Goal: Task Accomplishment & Management: Manage account settings

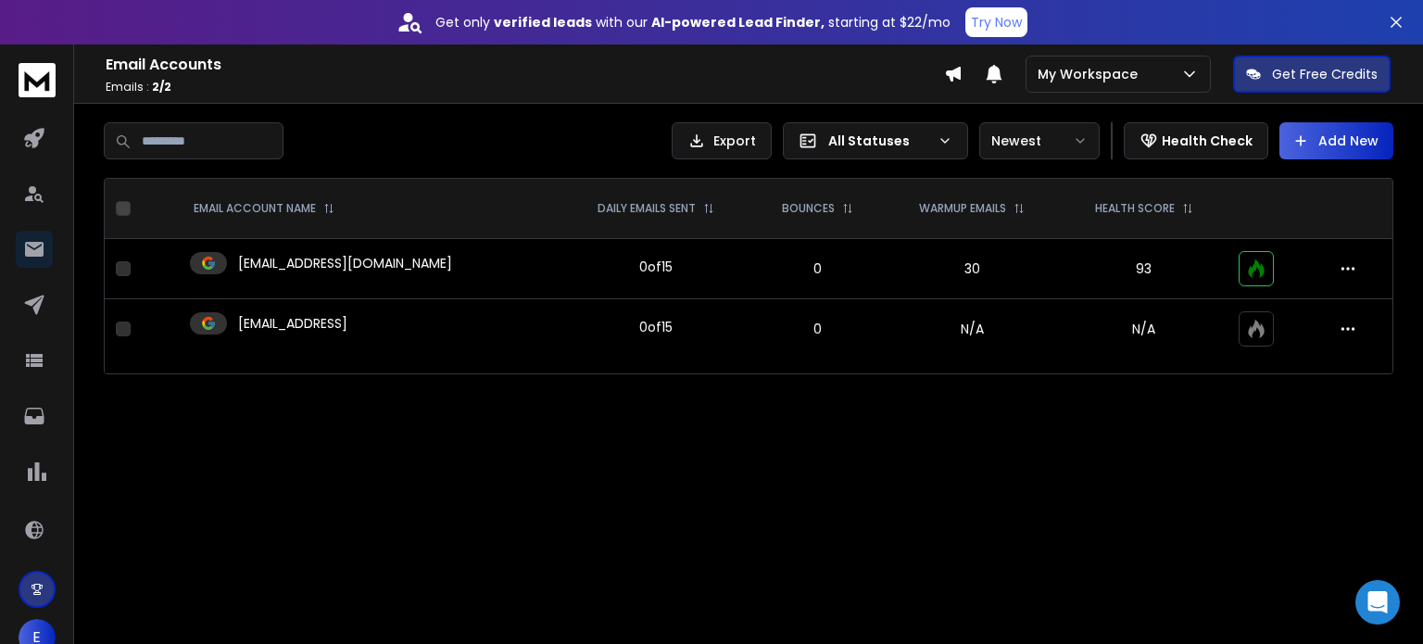
click at [1384, 22] on div "Get only verified leads with our AI-powered Lead Finder, starting at $22/mo Try…" at bounding box center [711, 22] width 1423 height 44
click at [1399, 21] on icon at bounding box center [1396, 22] width 17 height 17
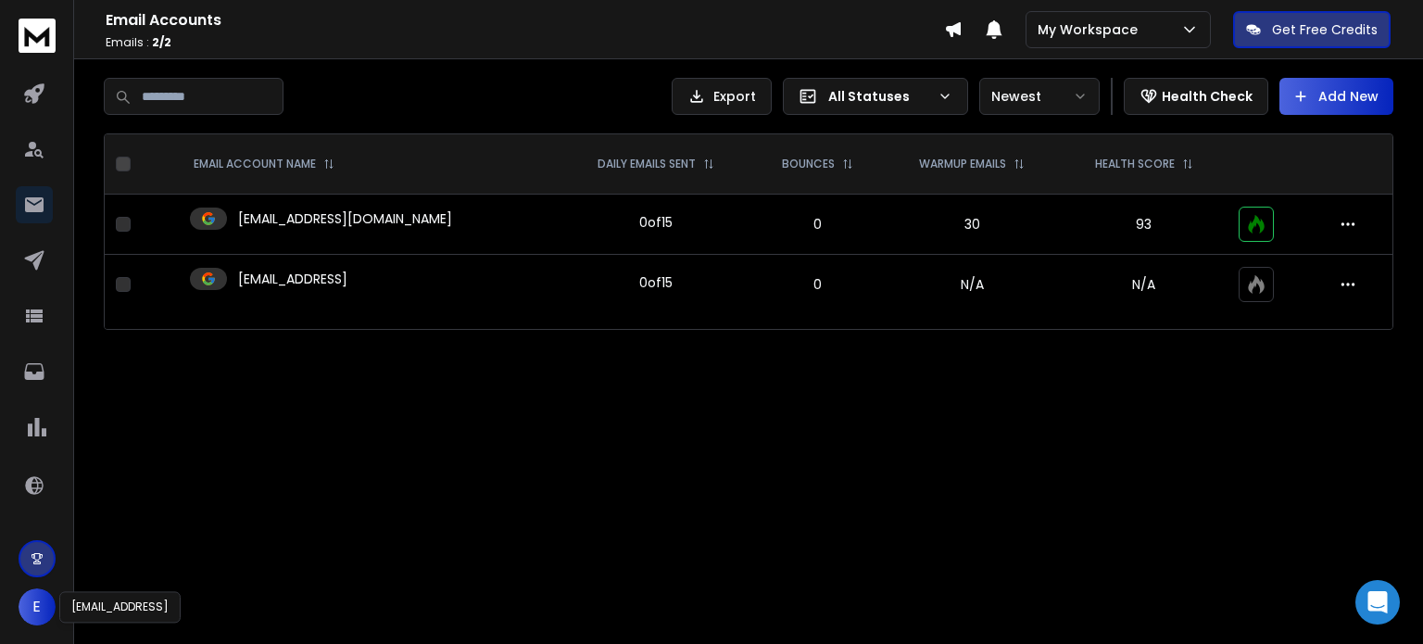
click at [31, 595] on span "E" at bounding box center [37, 606] width 37 height 37
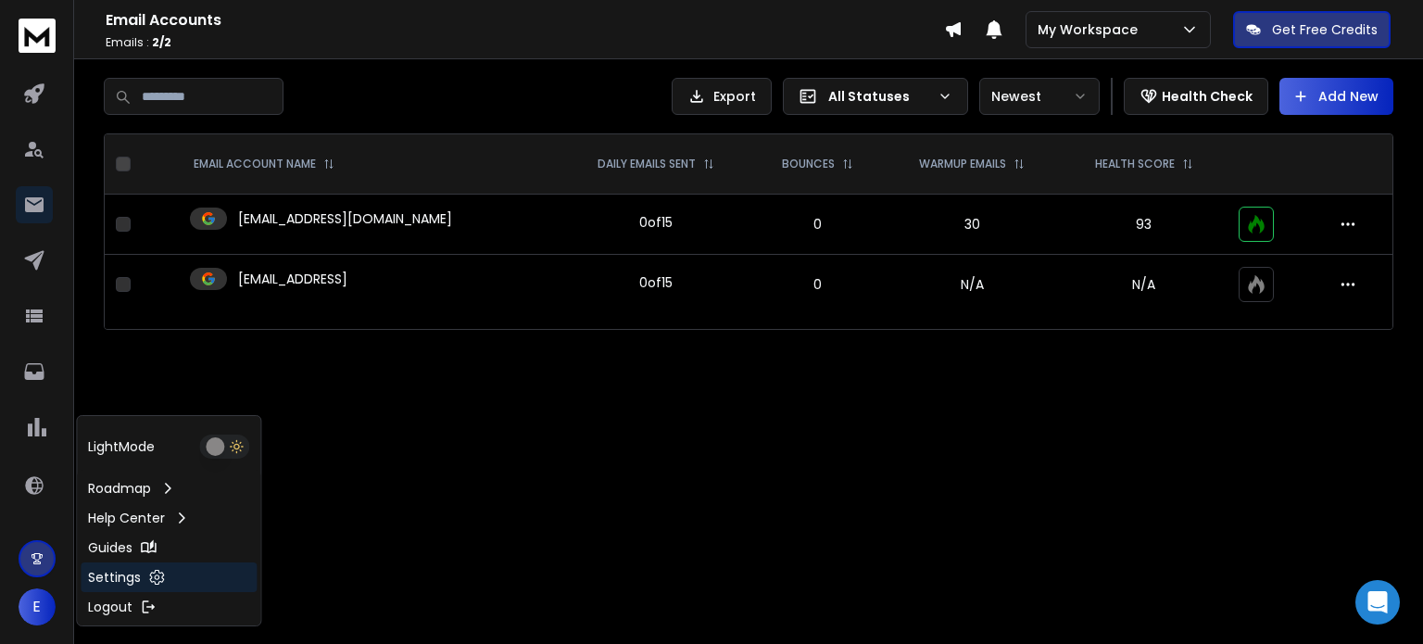
click at [168, 573] on div "Settings" at bounding box center [169, 577] width 176 height 30
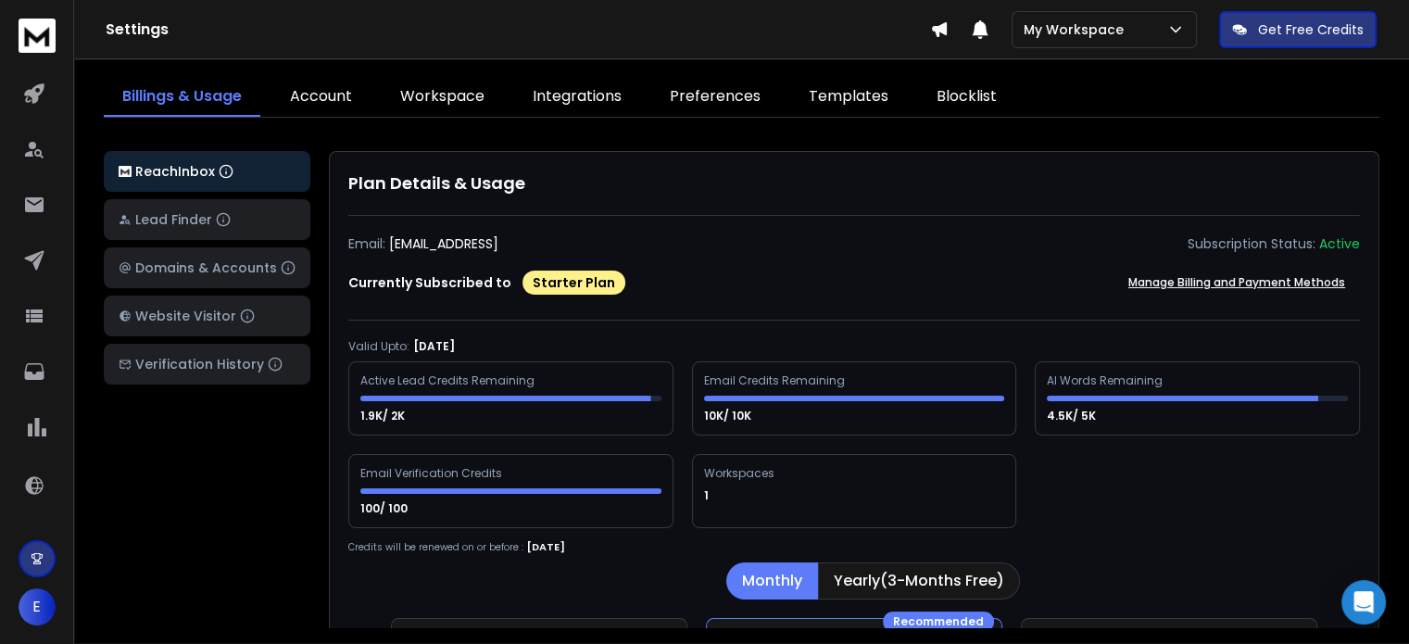
click at [440, 234] on p "[EMAIL_ADDRESS]" at bounding box center [443, 243] width 109 height 19
copy p "[EMAIL_ADDRESS]"
click at [438, 241] on p "[EMAIL_ADDRESS]" at bounding box center [443, 243] width 109 height 19
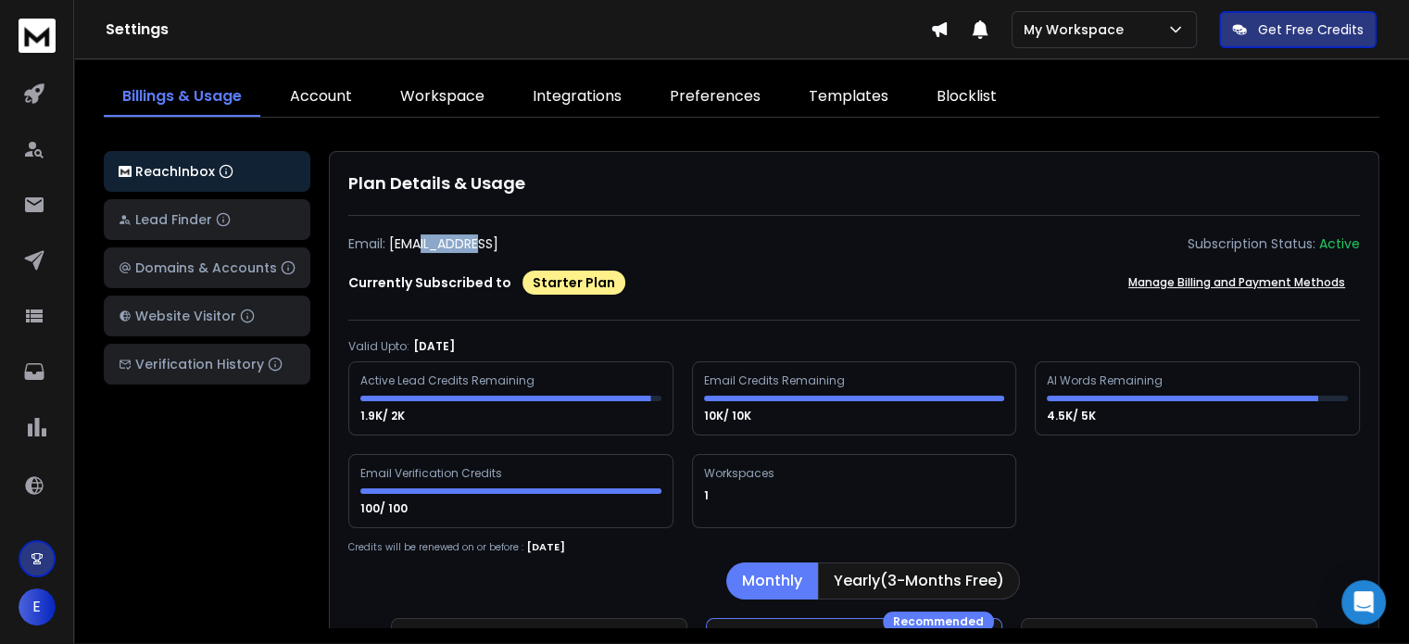
click at [438, 241] on p "[EMAIL_ADDRESS]" at bounding box center [443, 243] width 109 height 19
drag, startPoint x: 438, startPoint y: 241, endPoint x: 503, endPoint y: 240, distance: 64.9
click at [503, 240] on div "Email: [EMAIL_ADDRESS] Subscription Status: Active" at bounding box center [854, 243] width 1012 height 19
drag, startPoint x: 519, startPoint y: 235, endPoint x: 386, endPoint y: 244, distance: 132.7
click at [386, 244] on div "Email: [EMAIL_ADDRESS] Subscription Status: Active" at bounding box center [854, 243] width 1012 height 19
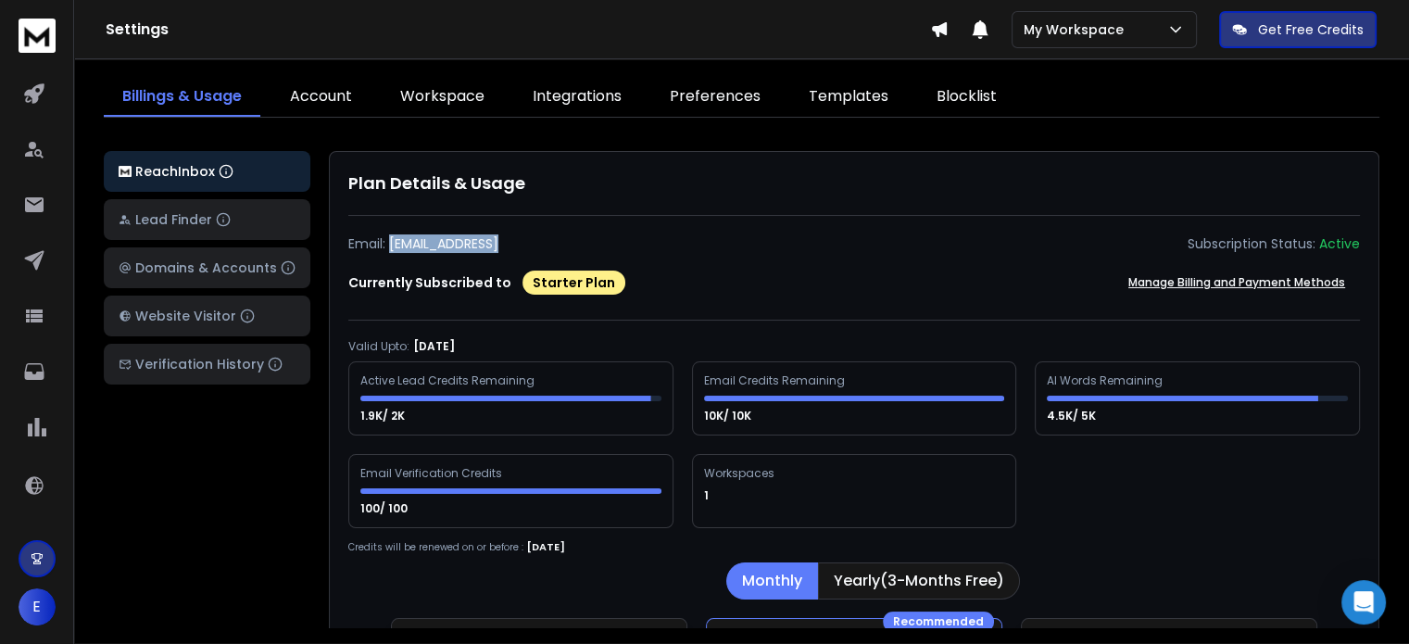
copy p "[EMAIL_ADDRESS]"
click at [552, 215] on div "Plan Details & Usage Email: [EMAIL_ADDRESS] Subscription Status: Active Current…" at bounding box center [854, 570] width 1012 height 800
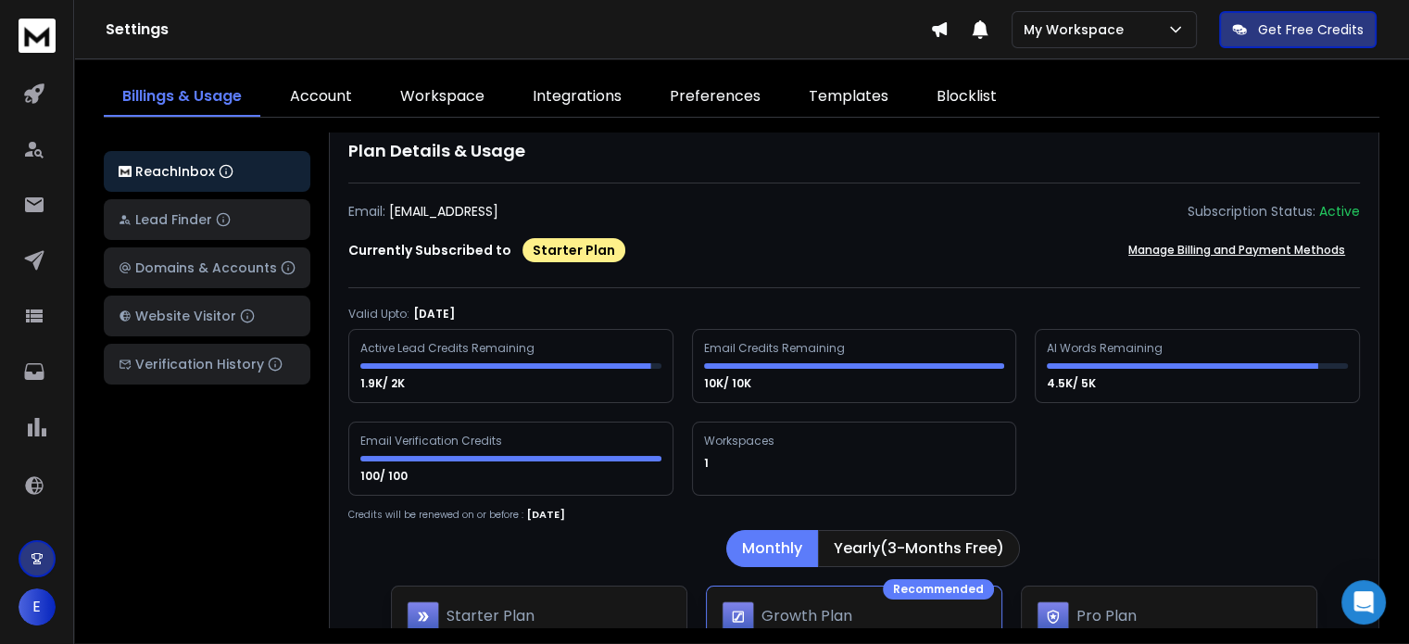
scroll to position [28, 0]
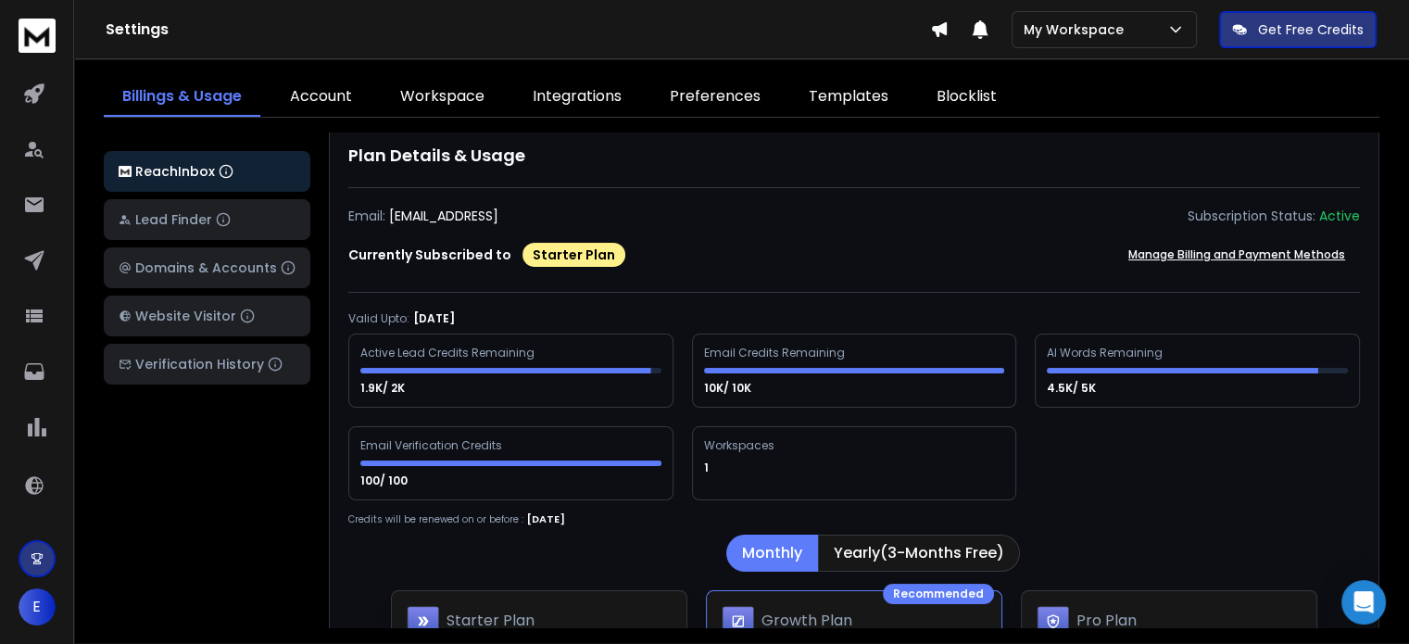
click at [185, 264] on button "Domains & Accounts" at bounding box center [207, 267] width 207 height 41
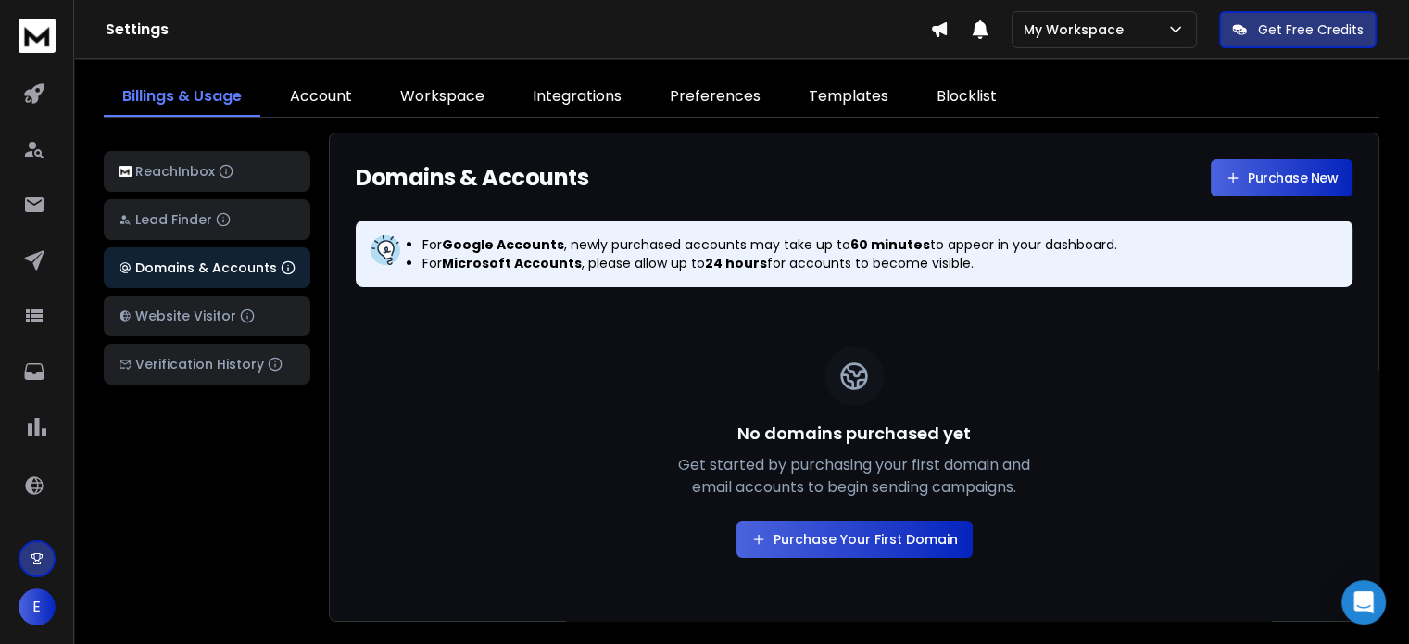
click at [322, 103] on link "Account" at bounding box center [320, 97] width 99 height 39
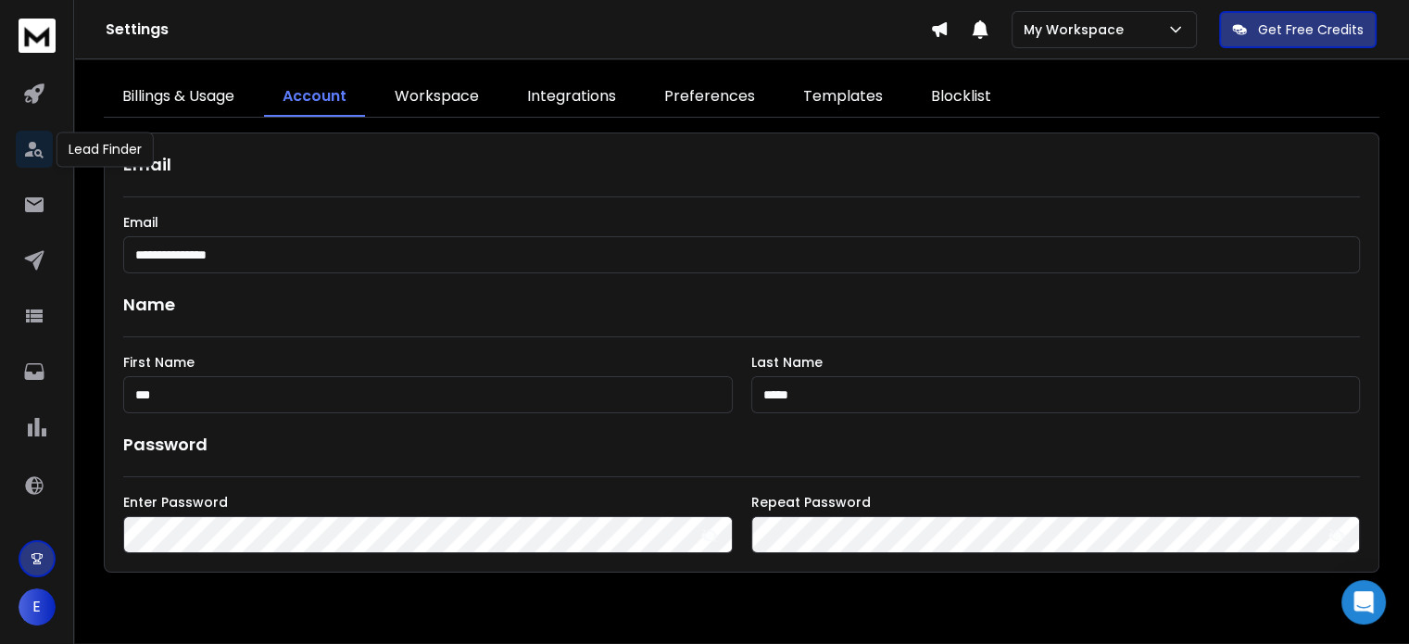
click at [30, 147] on circle at bounding box center [32, 145] width 7 height 7
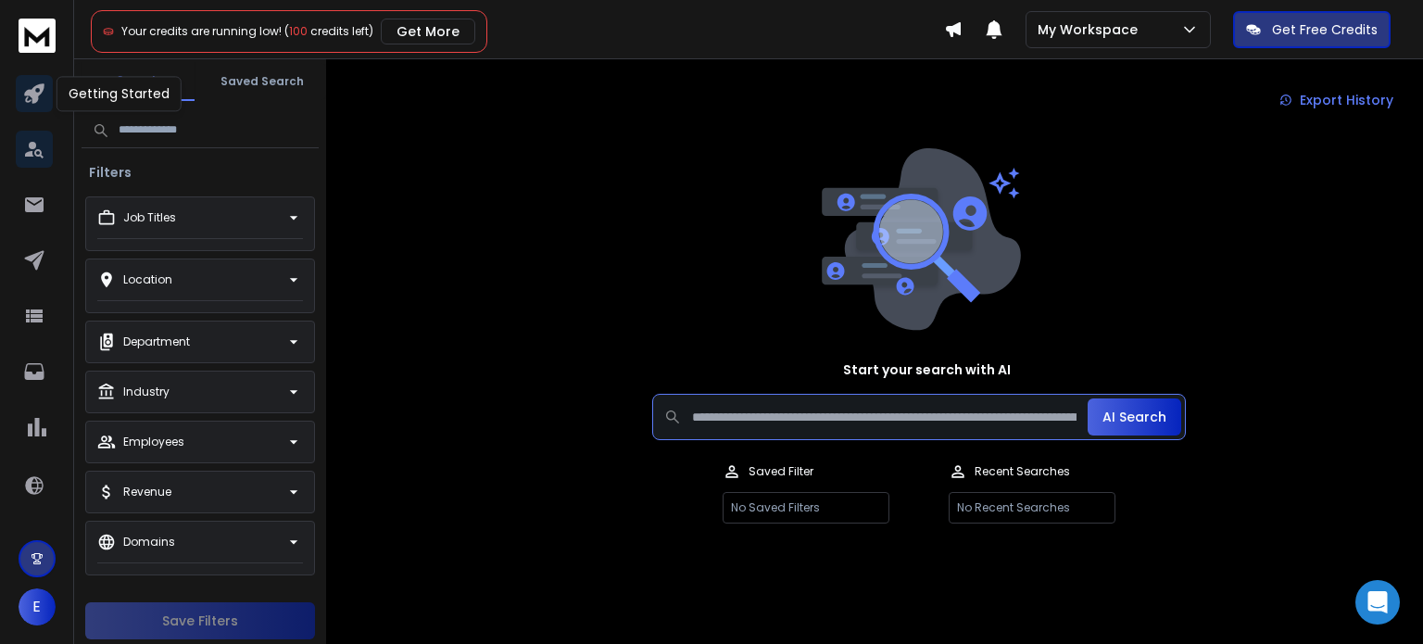
click at [36, 88] on icon at bounding box center [34, 93] width 22 height 22
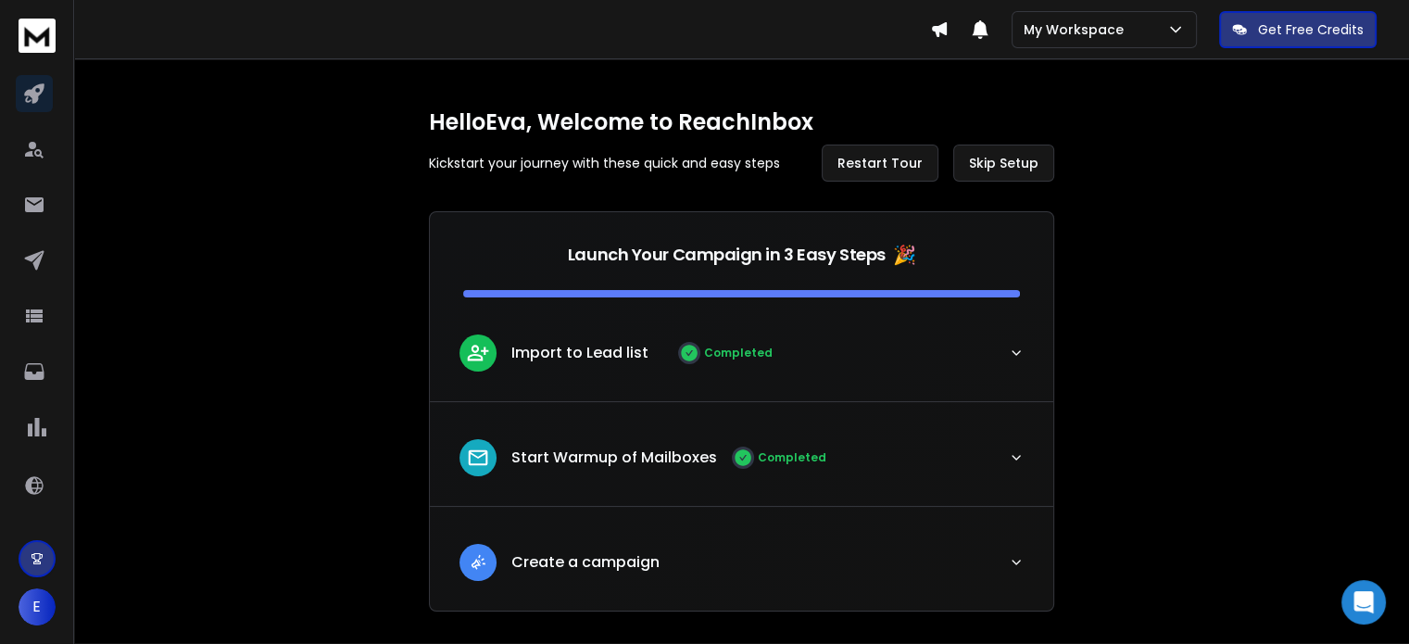
scroll to position [15, 0]
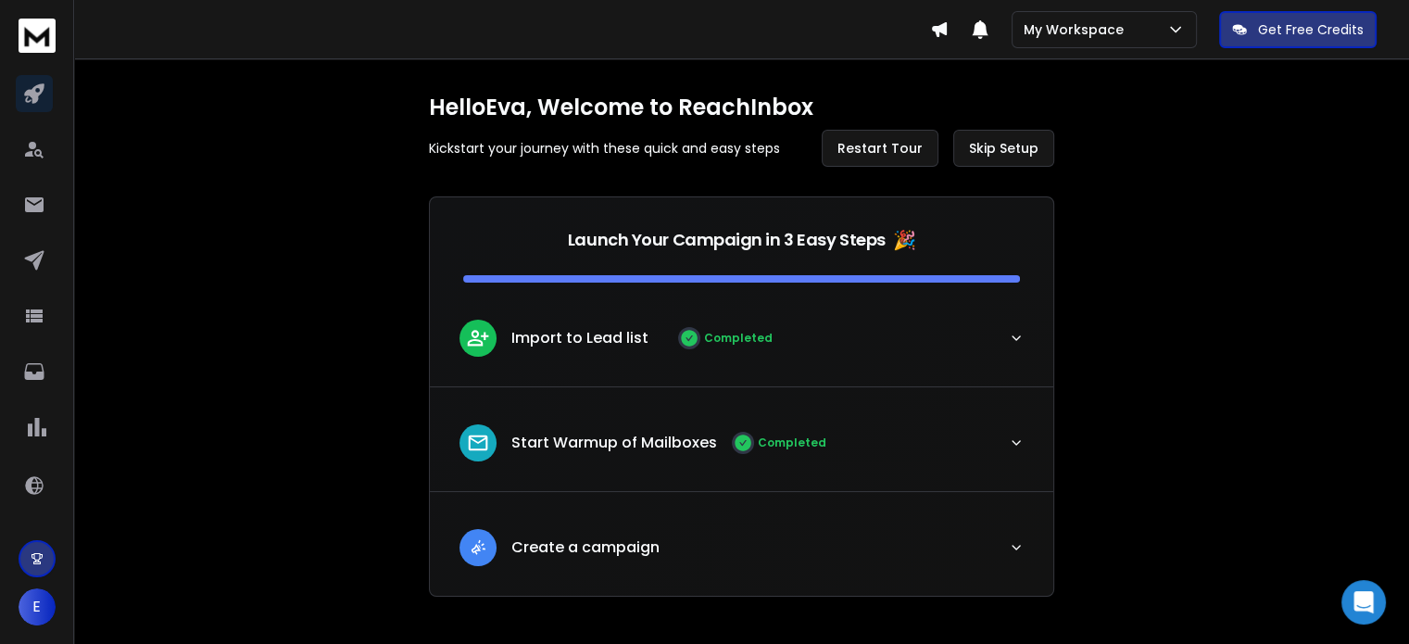
click at [634, 346] on p "Import to Lead list" at bounding box center [579, 338] width 137 height 22
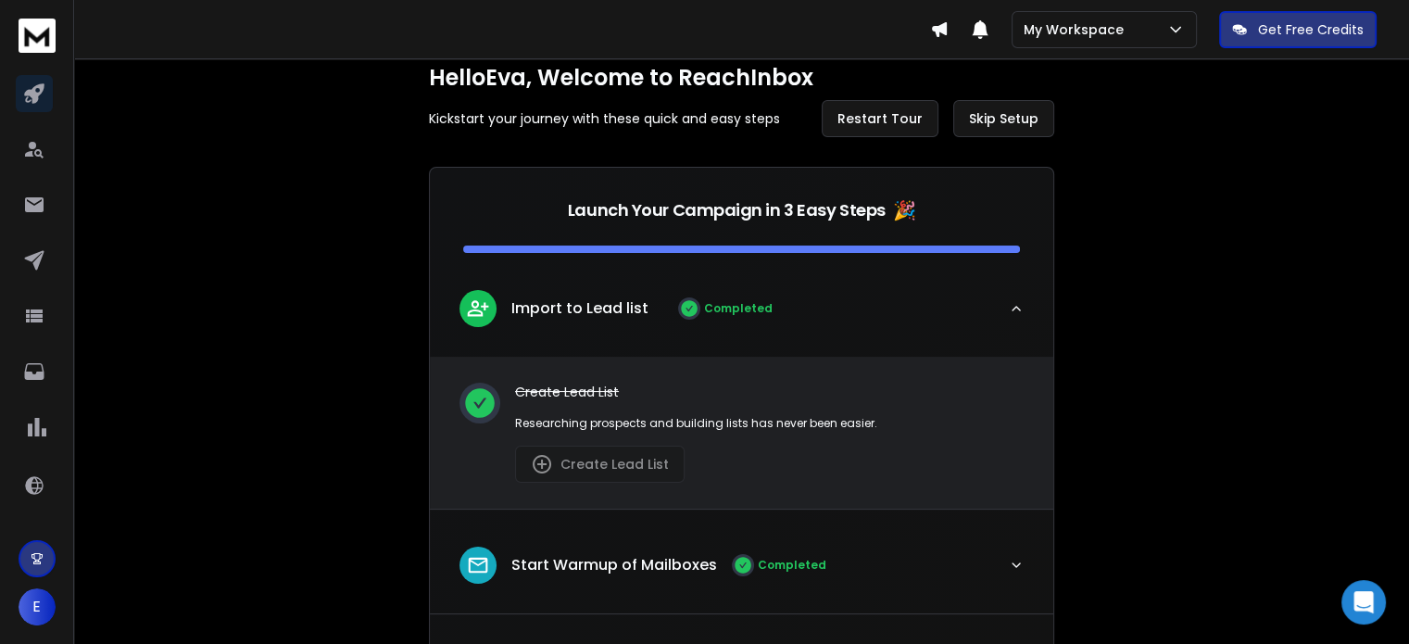
scroll to position [0, 0]
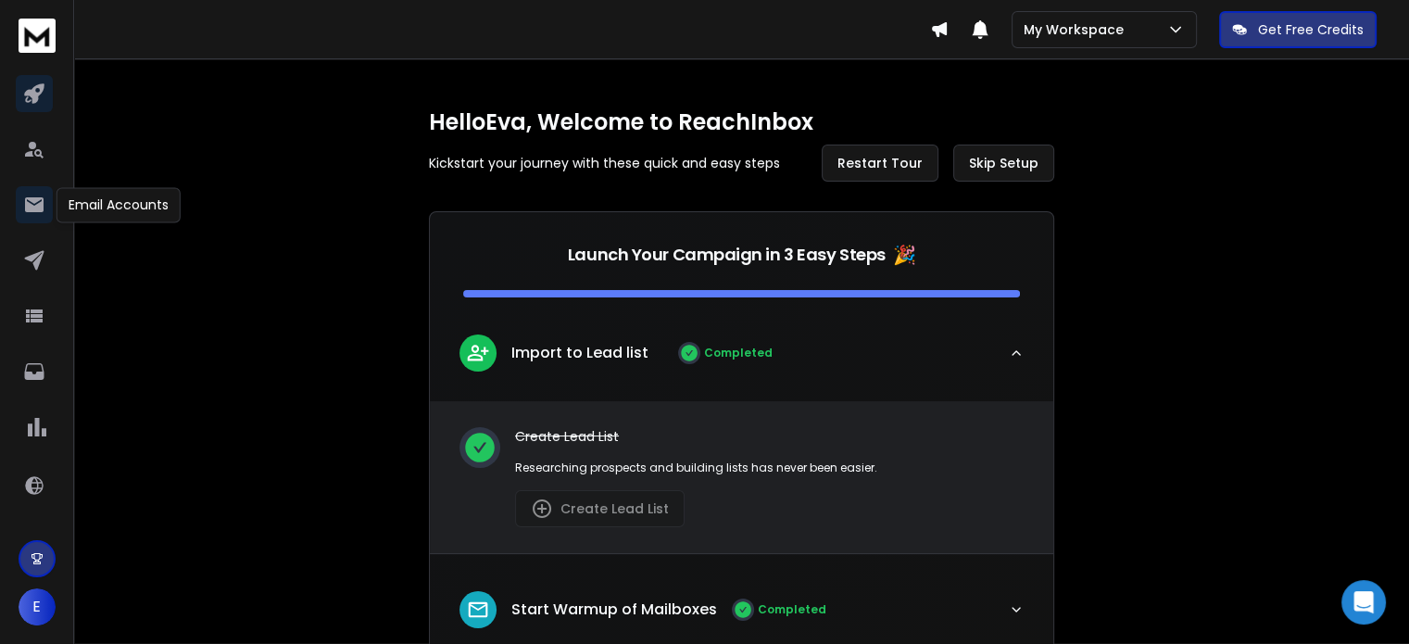
click at [41, 210] on icon at bounding box center [34, 204] width 19 height 15
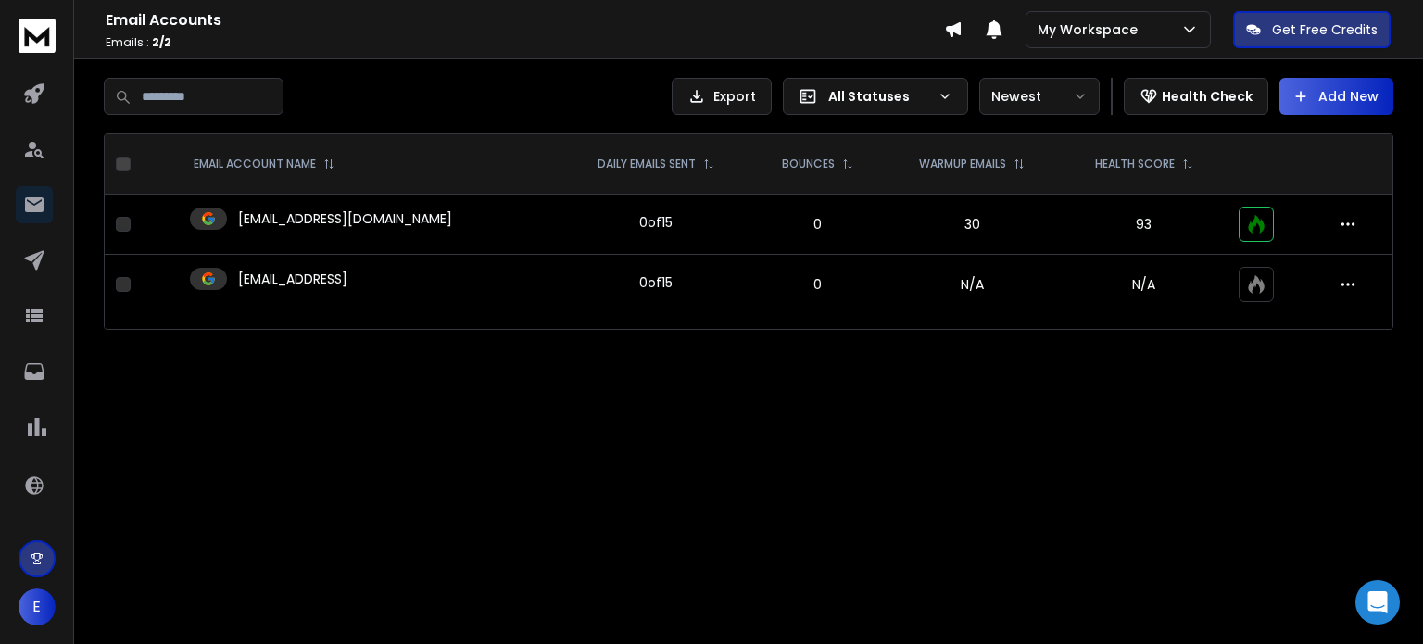
click at [1320, 95] on button "Add New" at bounding box center [1336, 96] width 114 height 37
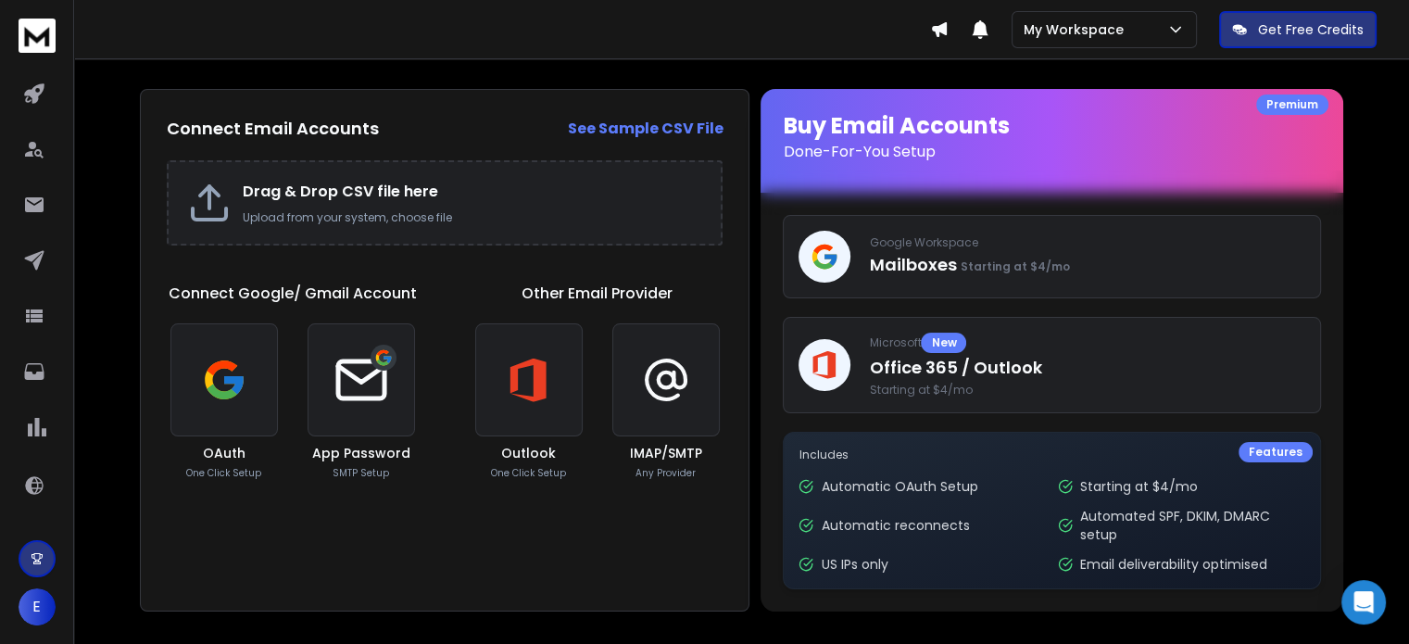
scroll to position [95, 0]
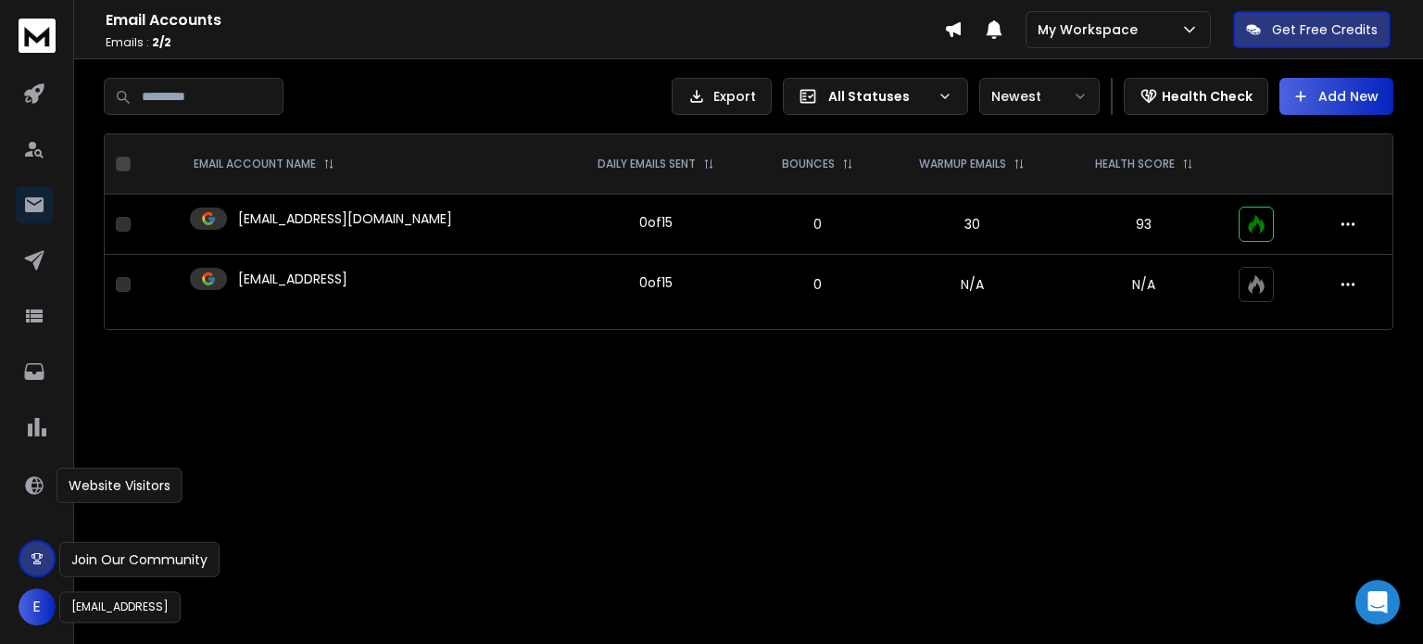
click at [48, 605] on span "E" at bounding box center [37, 606] width 37 height 37
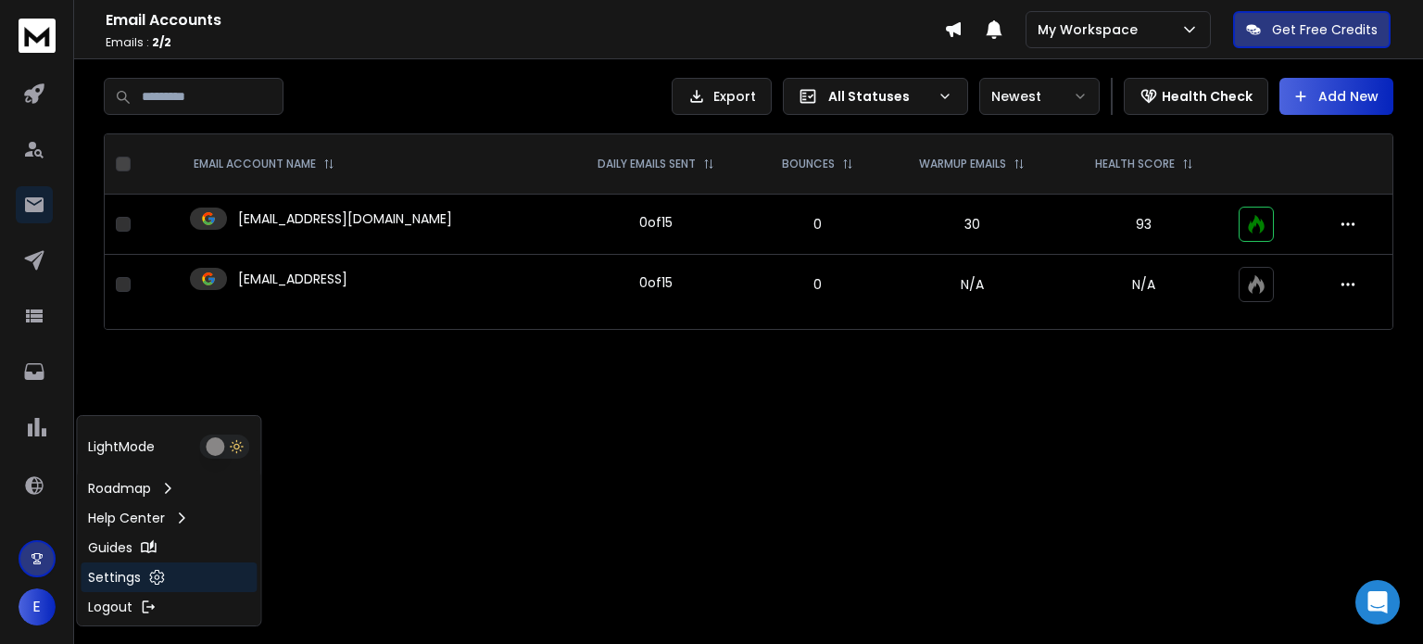
click at [137, 578] on p "Settings" at bounding box center [114, 577] width 53 height 19
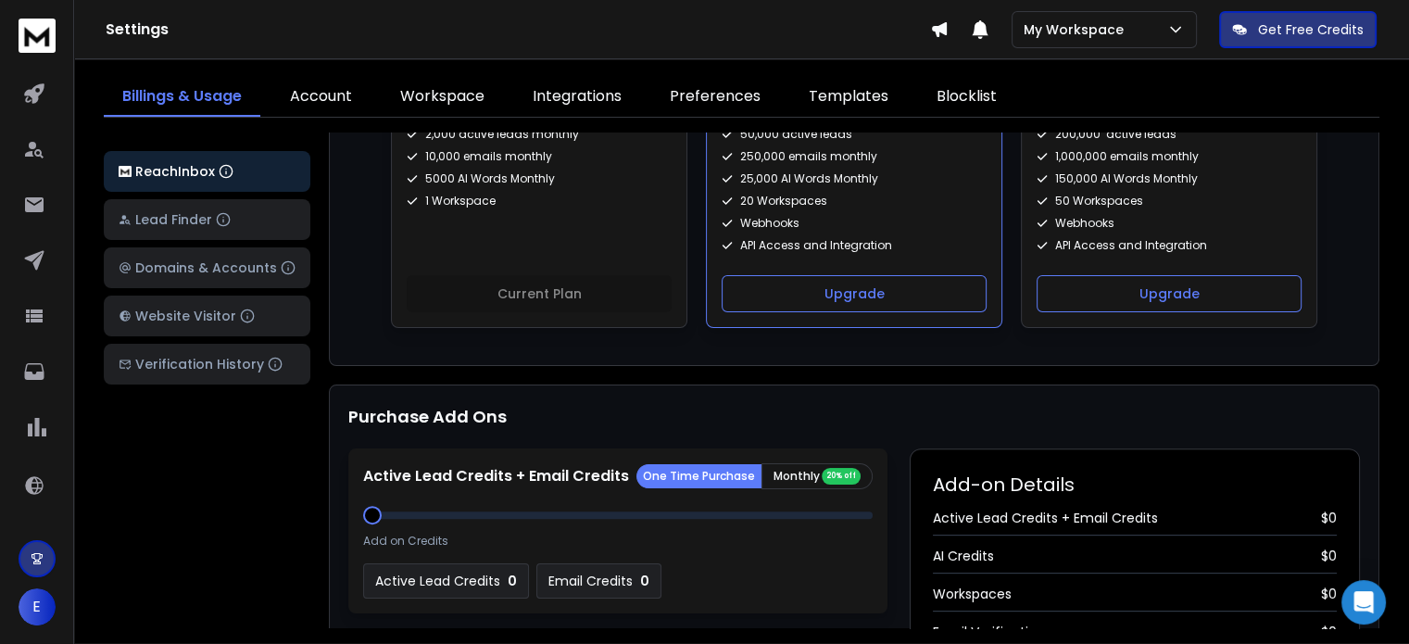
scroll to position [590, 0]
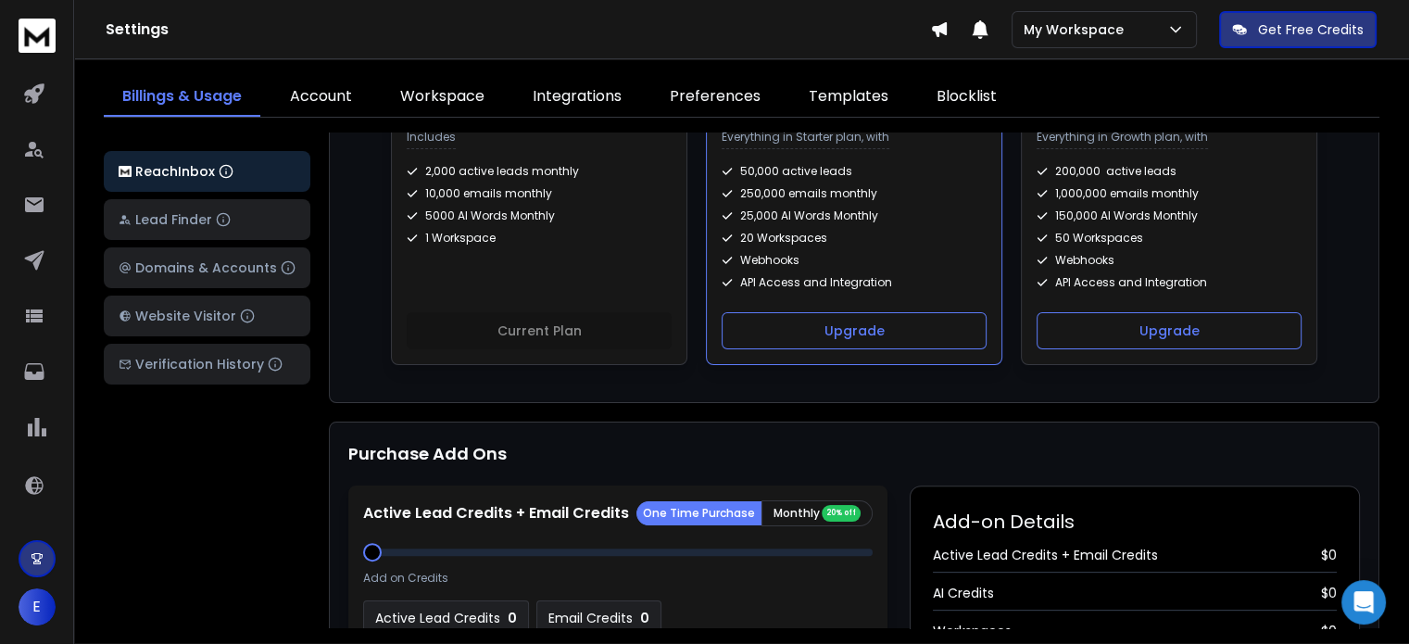
click at [325, 95] on link "Account" at bounding box center [320, 97] width 99 height 39
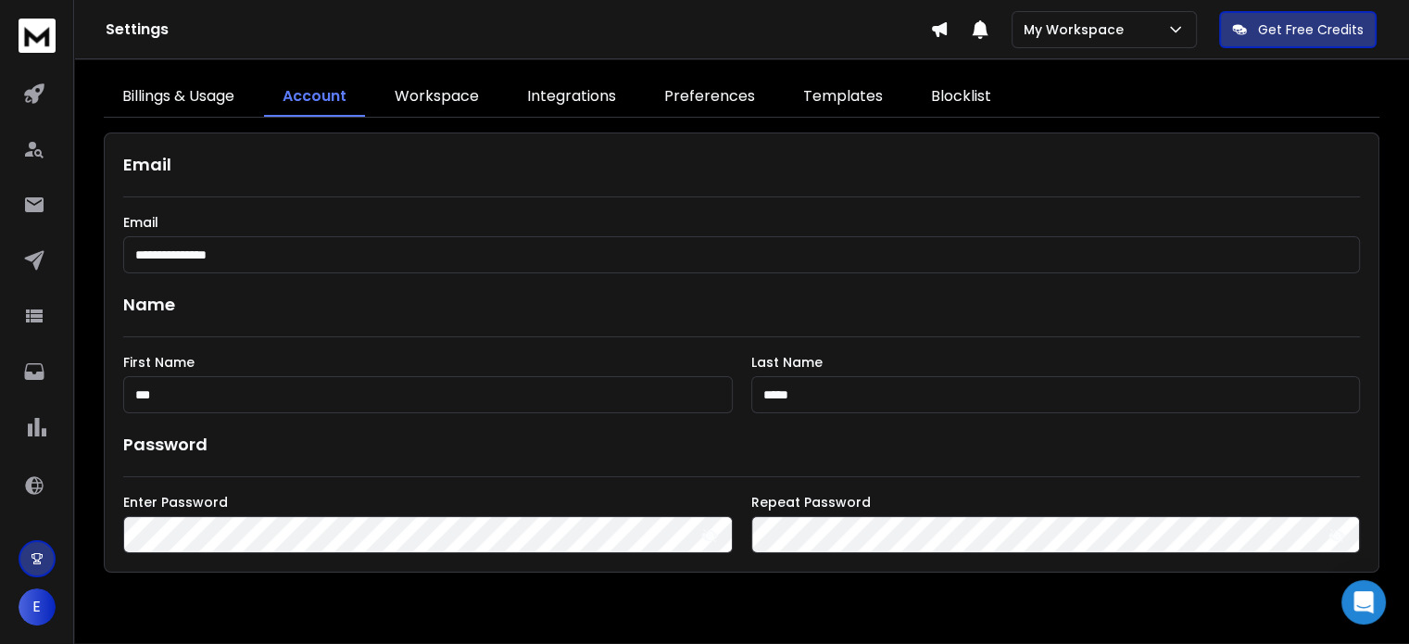
click at [709, 533] on icon at bounding box center [709, 535] width 17 height 17
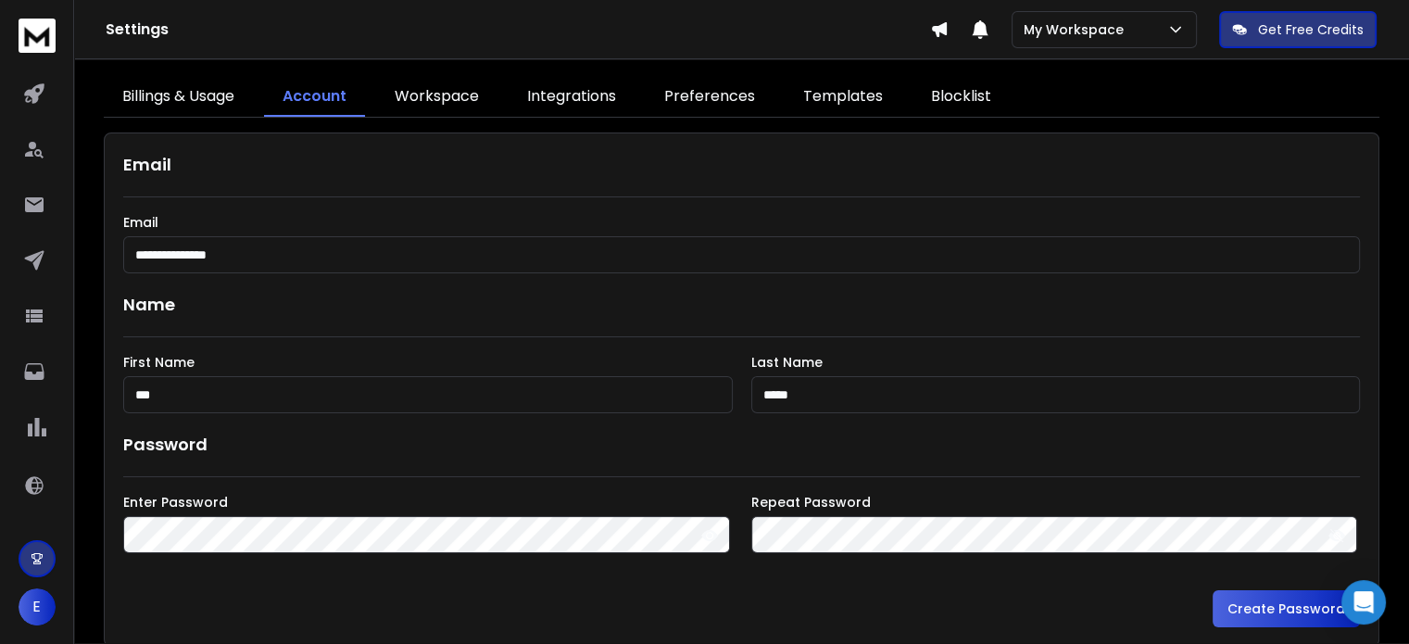
click at [1244, 599] on button "Create Password" at bounding box center [1286, 608] width 147 height 37
